Goal: Navigation & Orientation: Find specific page/section

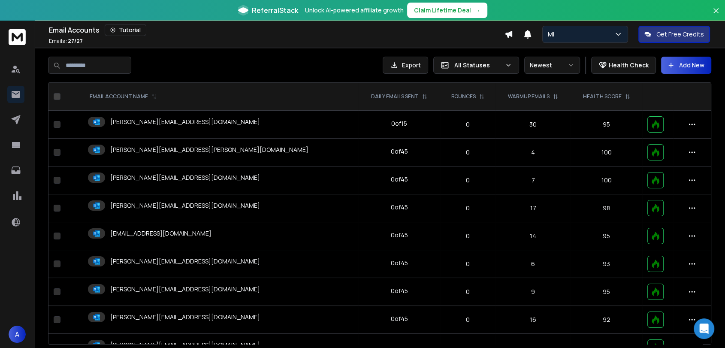
click at [611, 30] on div "MI" at bounding box center [585, 34] width 75 height 9
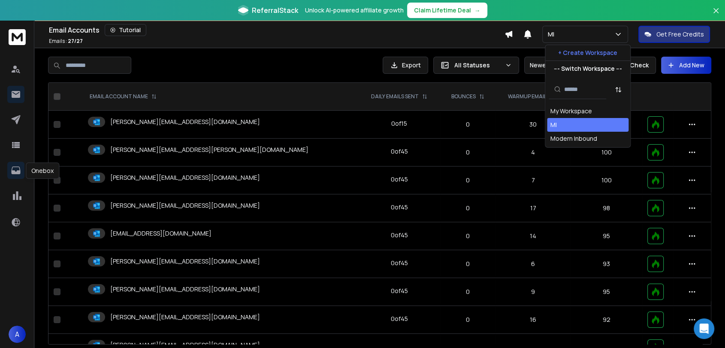
click at [21, 166] on icon at bounding box center [16, 170] width 10 height 10
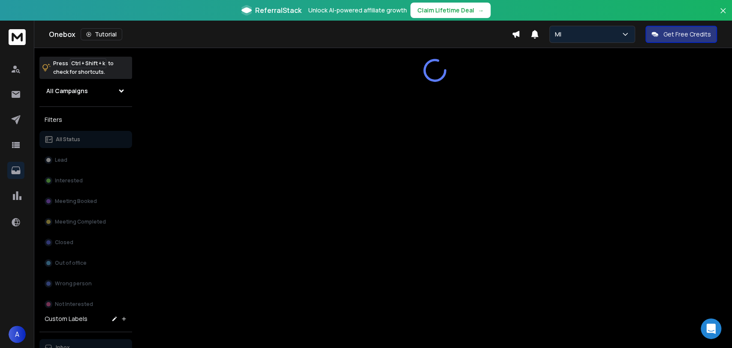
click at [595, 34] on div "MI" at bounding box center [592, 34] width 75 height 9
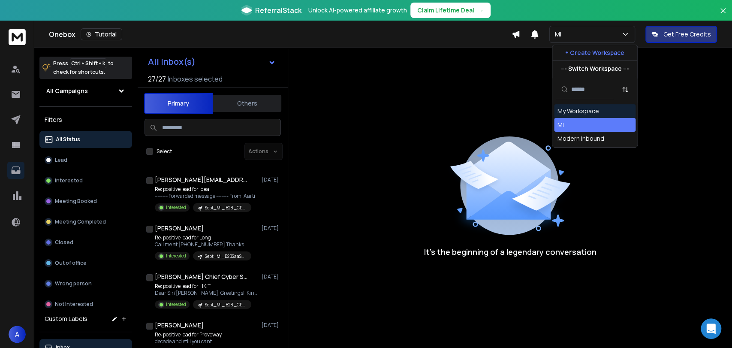
click at [588, 112] on div "My Workspace" at bounding box center [579, 111] width 42 height 9
